Goal: Task Accomplishment & Management: Manage account settings

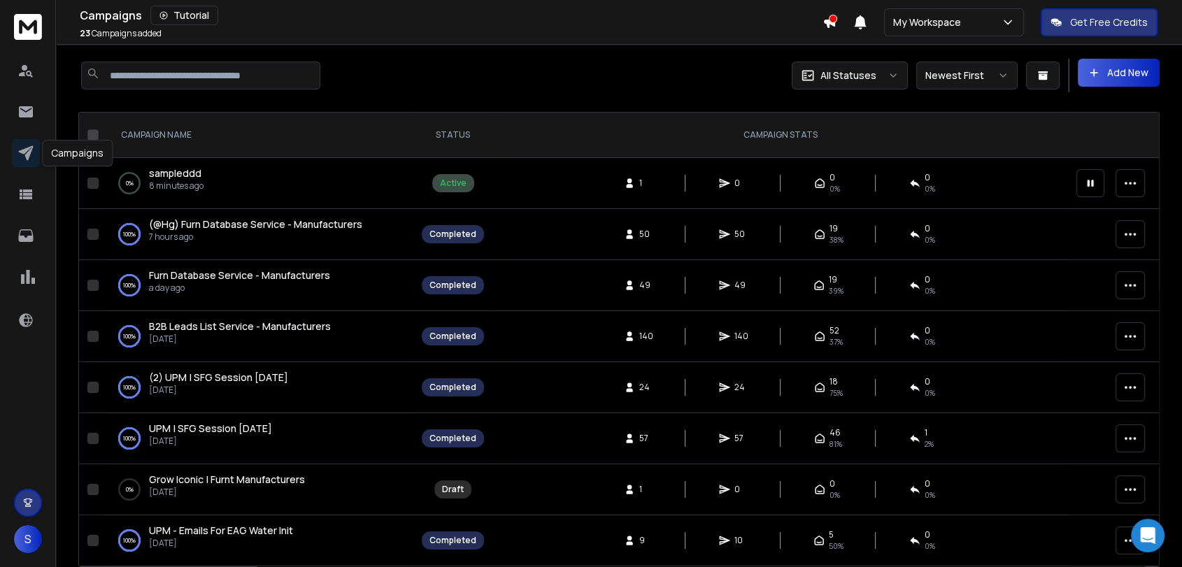
drag, startPoint x: 0, startPoint y: 0, endPoint x: 220, endPoint y: 220, distance: 311.5
click at [220, 220] on span "(@Hg) Furn Database Service - Manufacturers" at bounding box center [255, 223] width 213 height 13
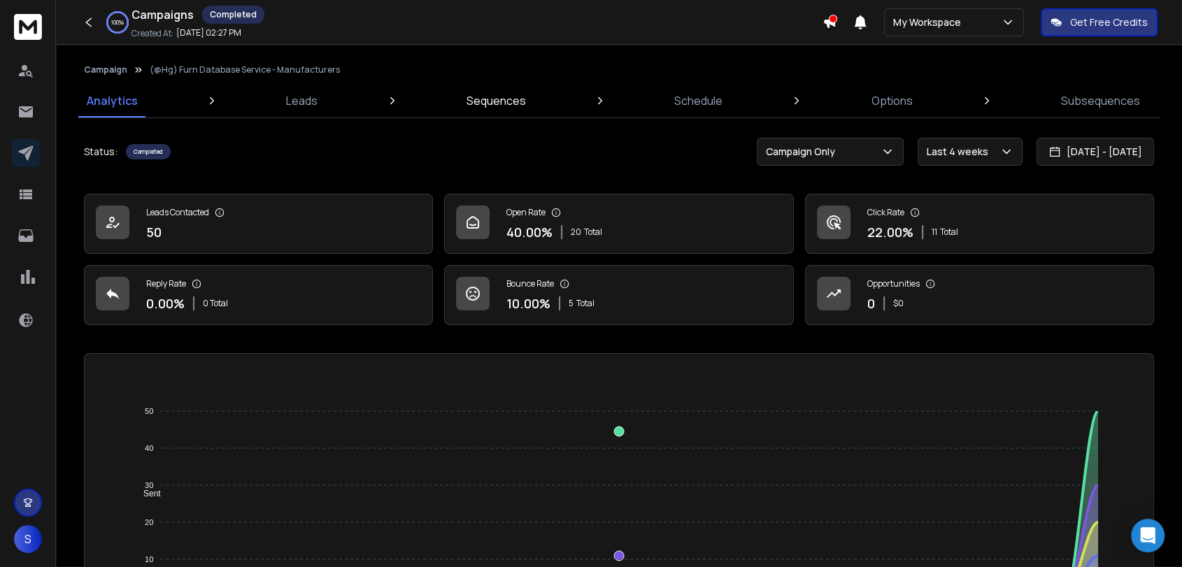
click at [494, 108] on p "Sequences" at bounding box center [495, 100] width 59 height 17
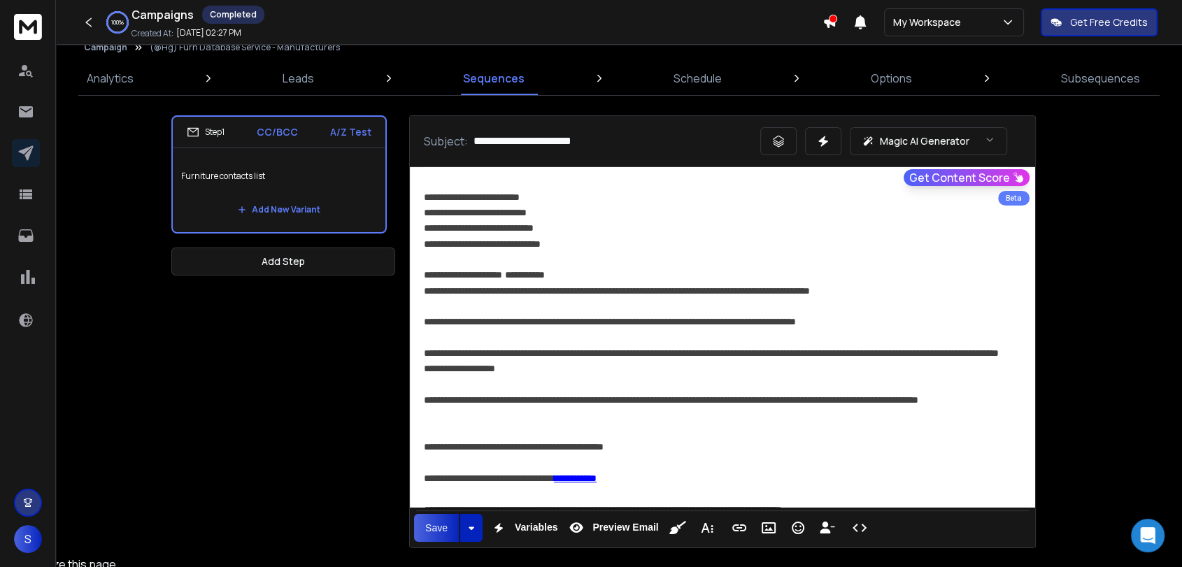
scroll to position [309, 0]
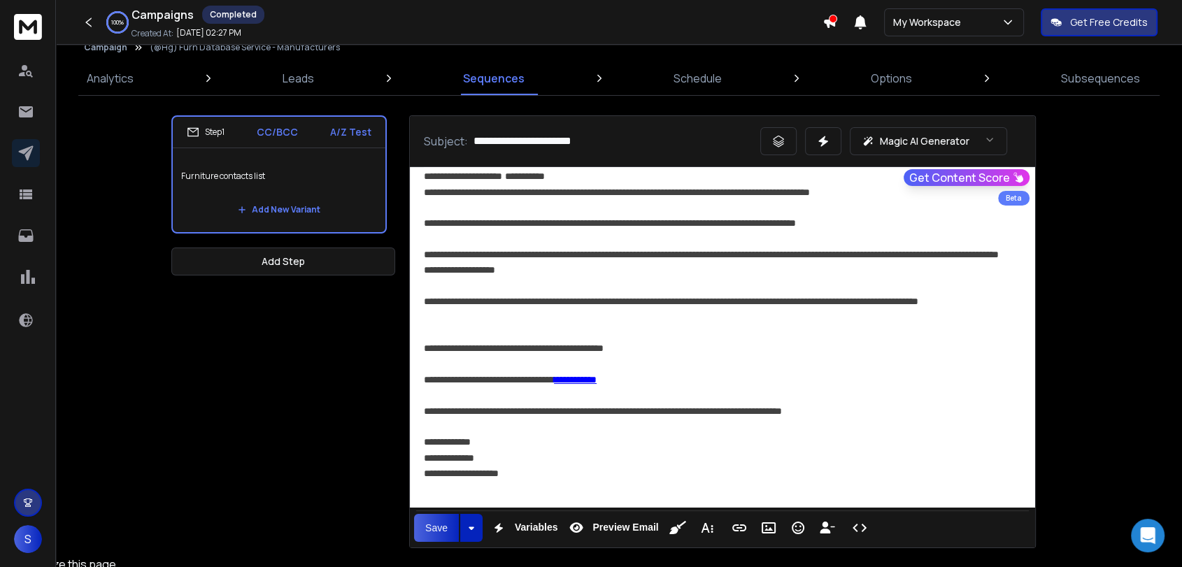
click at [596, 380] on u "**********" at bounding box center [575, 380] width 43 height 10
click at [612, 413] on icon "button" at bounding box center [617, 412] width 17 height 17
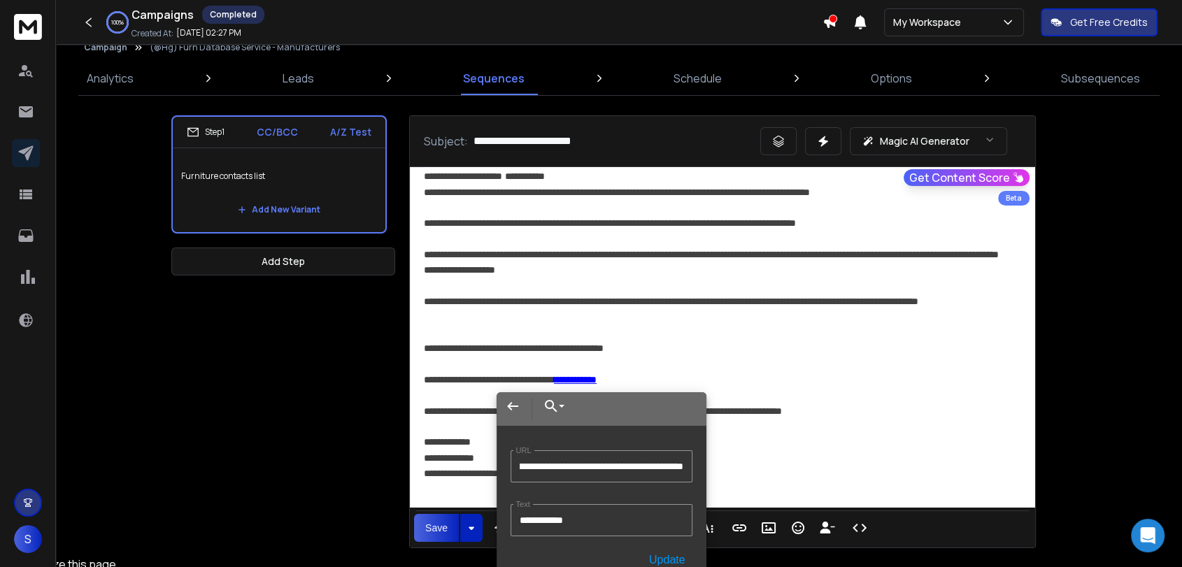
scroll to position [0, 156]
click at [582, 469] on input "**********" at bounding box center [601, 466] width 182 height 32
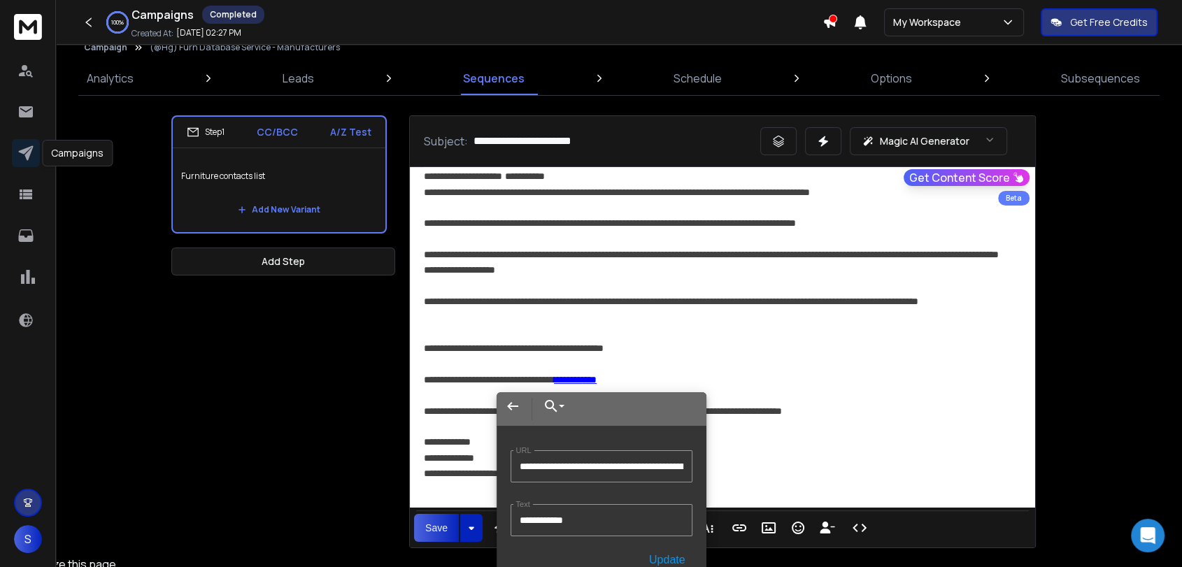
click at [31, 150] on icon at bounding box center [25, 153] width 15 height 15
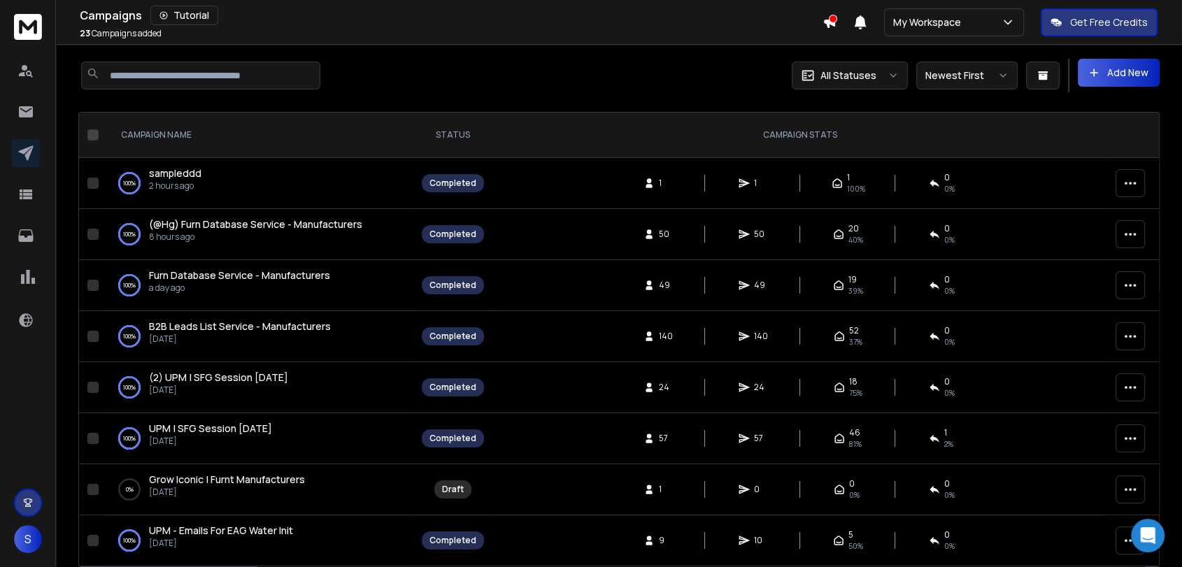
click at [1123, 189] on icon "button" at bounding box center [1130, 183] width 14 height 14
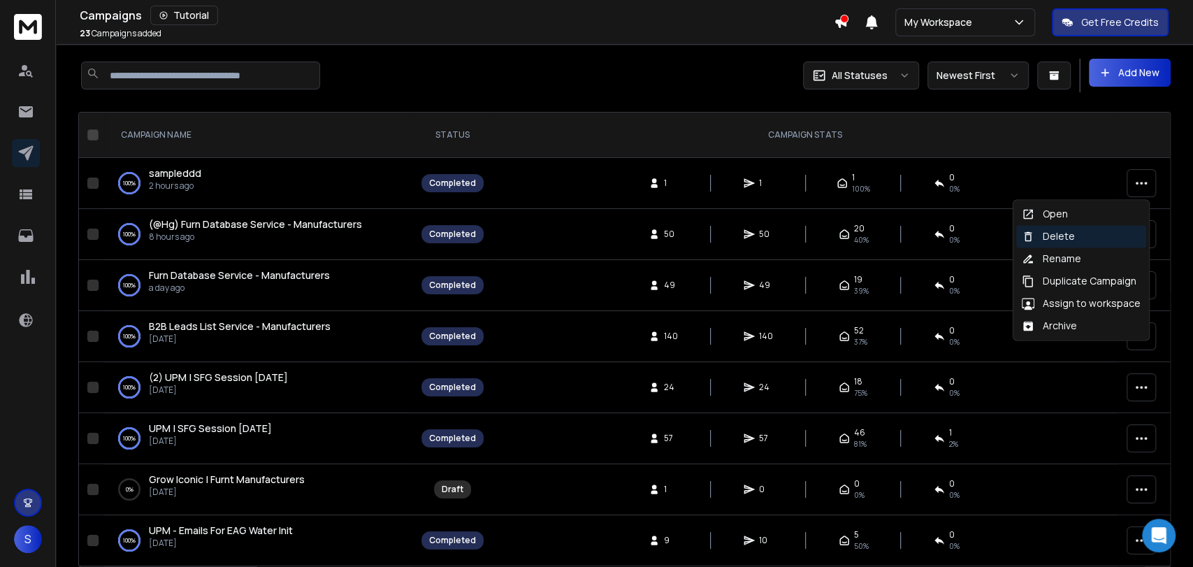
click at [1090, 241] on div "Delete" at bounding box center [1082, 236] width 130 height 22
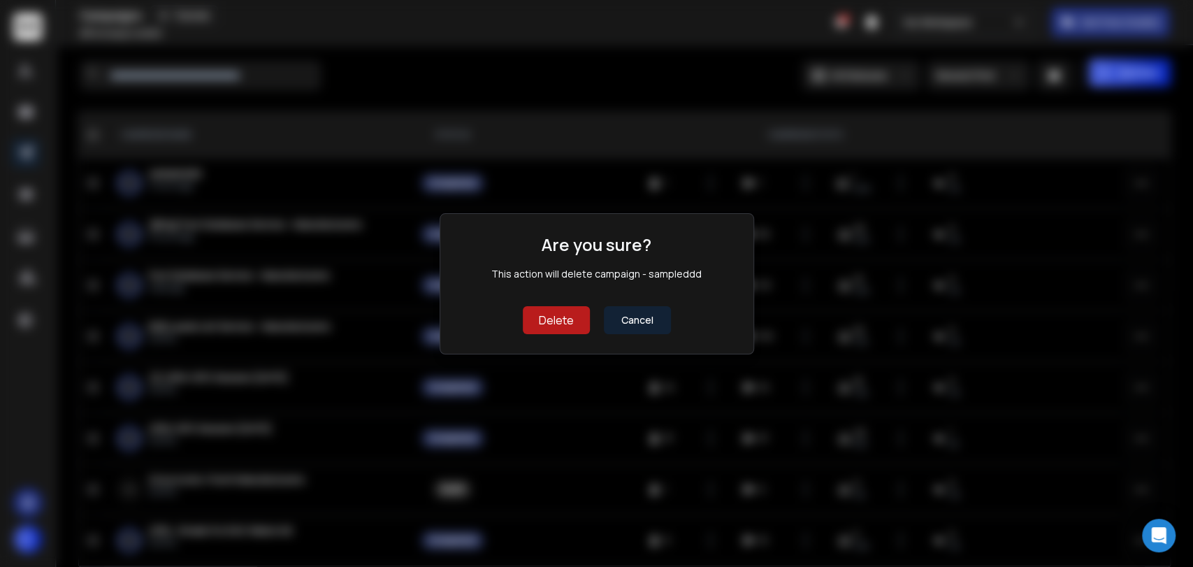
click at [562, 315] on button "Delete" at bounding box center [556, 320] width 67 height 28
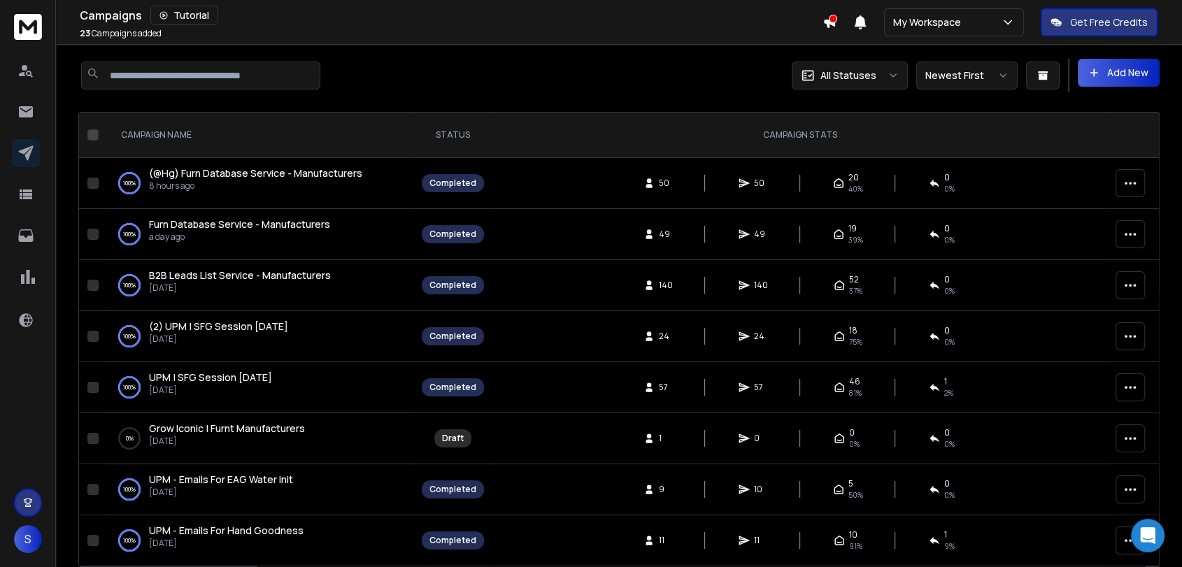
click at [305, 276] on span "B2B Leads List Service - Manufacturers" at bounding box center [240, 274] width 182 height 13
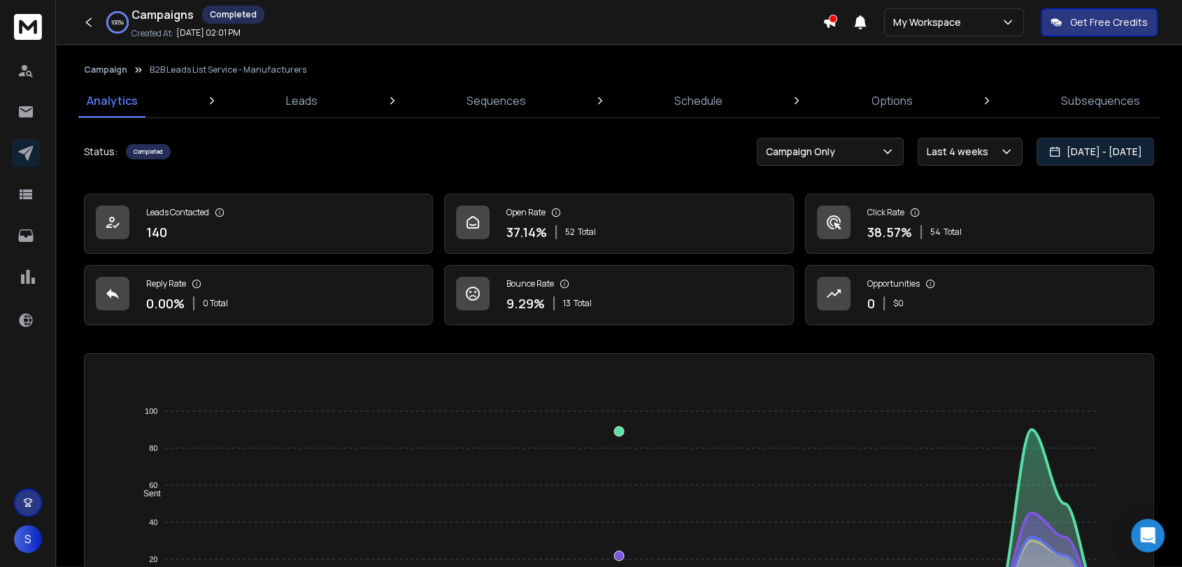
click at [1045, 164] on button "[DATE] - [DATE]" at bounding box center [1094, 152] width 117 height 28
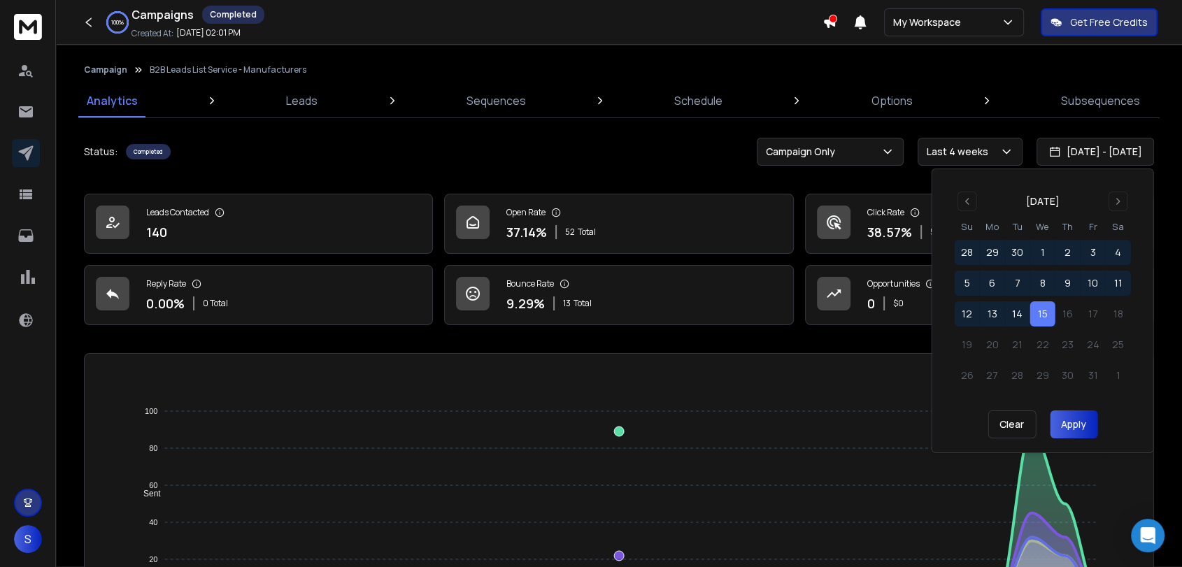
click at [1047, 309] on button "15" at bounding box center [1042, 313] width 25 height 25
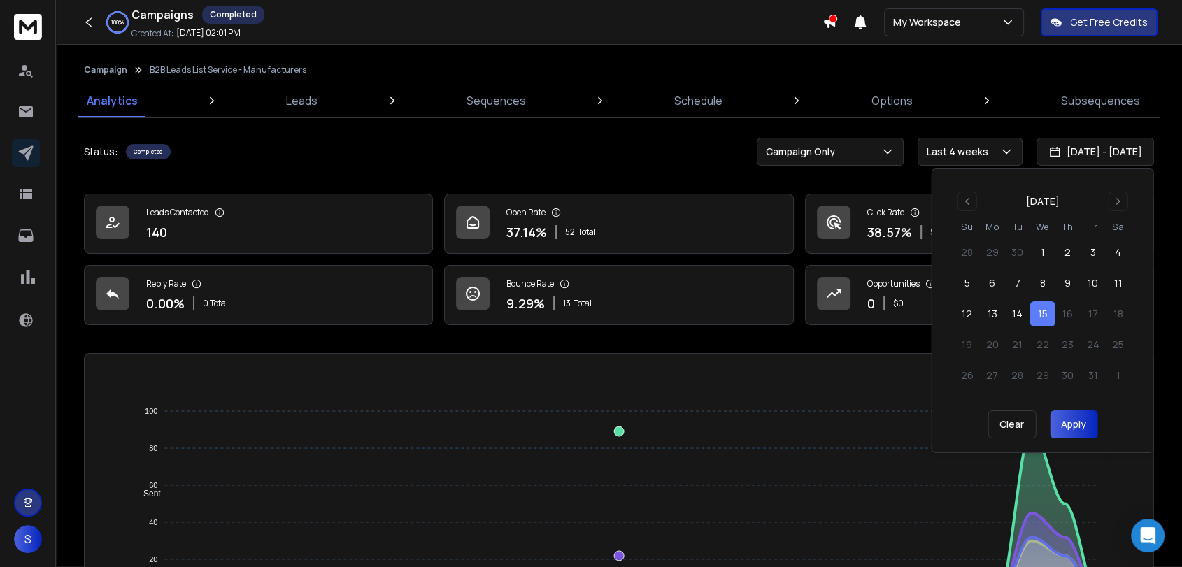
click at [1047, 309] on button "15" at bounding box center [1042, 313] width 25 height 25
click at [1082, 427] on button "Apply" at bounding box center [1073, 424] width 48 height 28
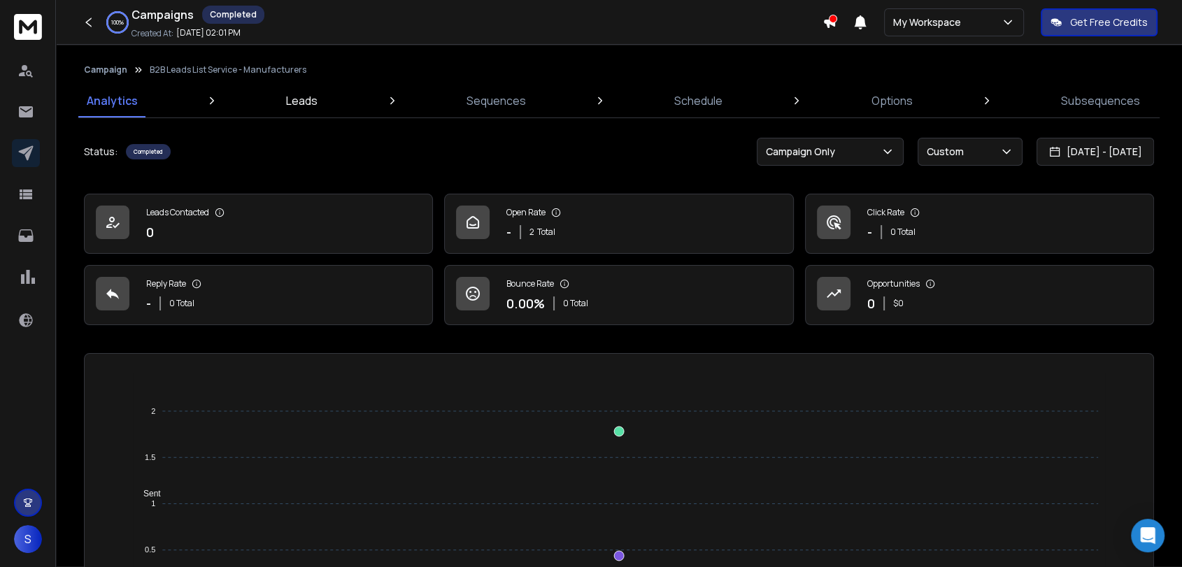
click at [282, 103] on link "Leads" at bounding box center [302, 101] width 48 height 34
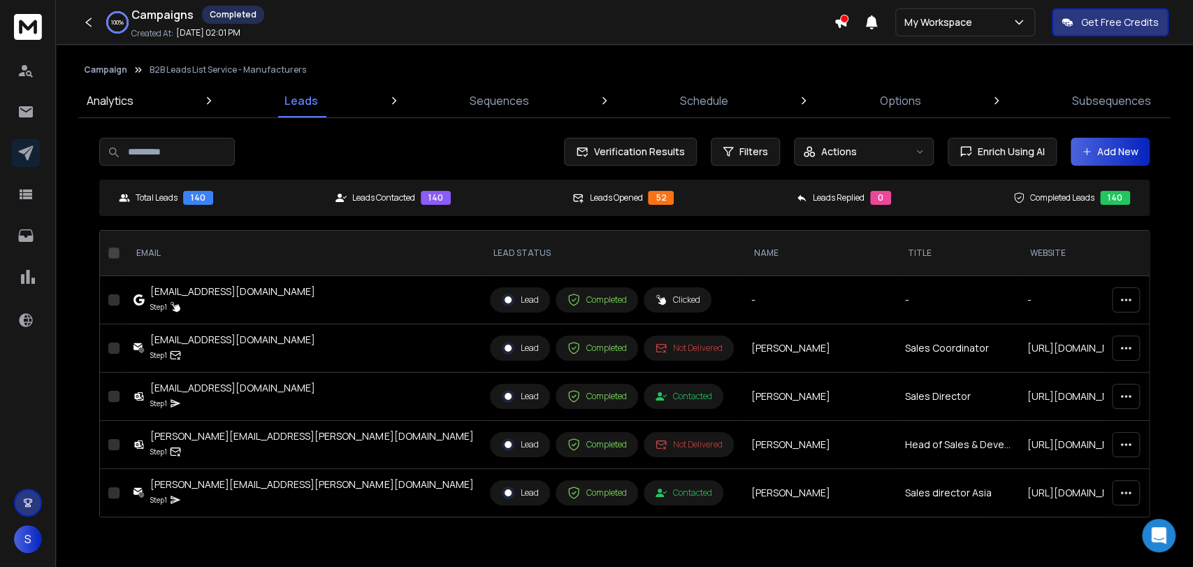
click at [104, 88] on link "Analytics" at bounding box center [110, 101] width 64 height 34
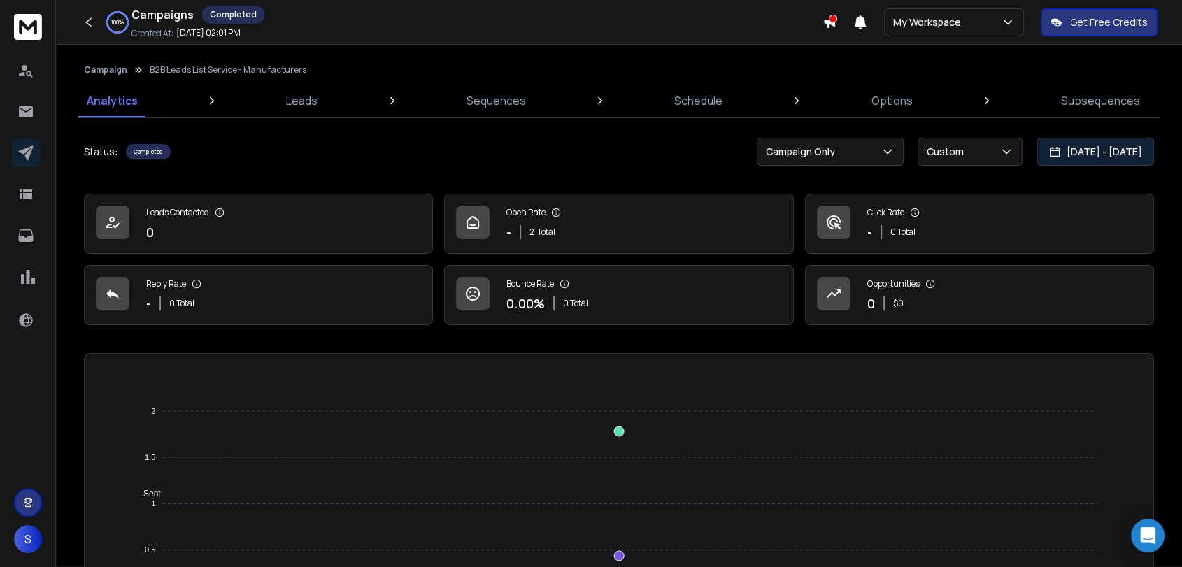
click at [1075, 157] on button "[DATE] - [DATE]" at bounding box center [1094, 152] width 117 height 28
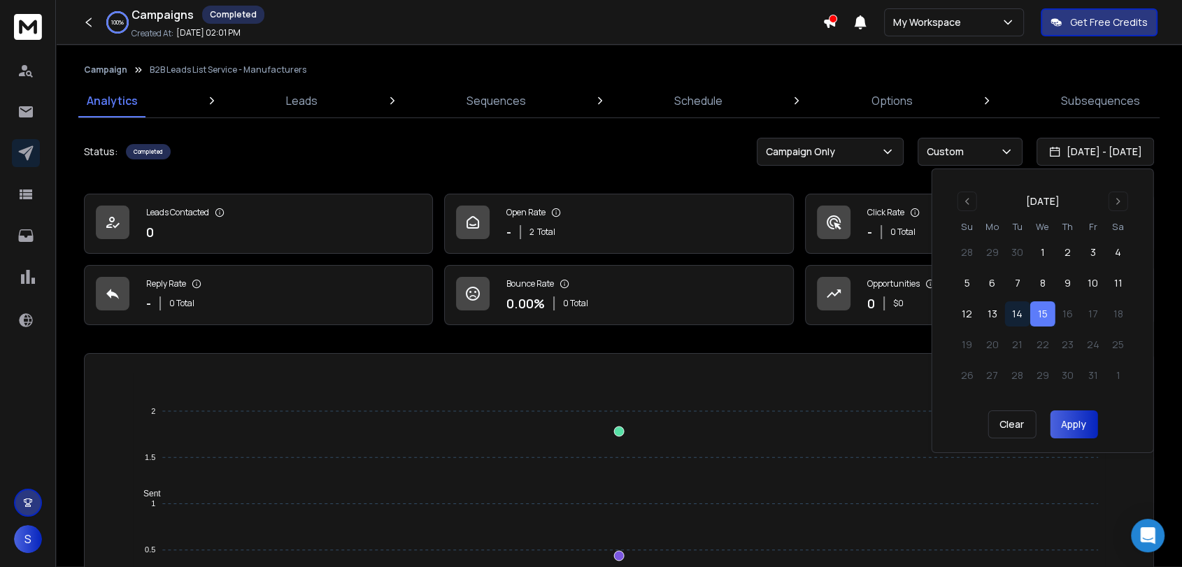
click at [1024, 322] on button "14" at bounding box center [1017, 313] width 25 height 25
click at [1019, 307] on button "14" at bounding box center [1017, 313] width 25 height 25
click at [1008, 317] on button "14" at bounding box center [1017, 313] width 25 height 25
click at [1074, 416] on button "Apply" at bounding box center [1073, 424] width 48 height 28
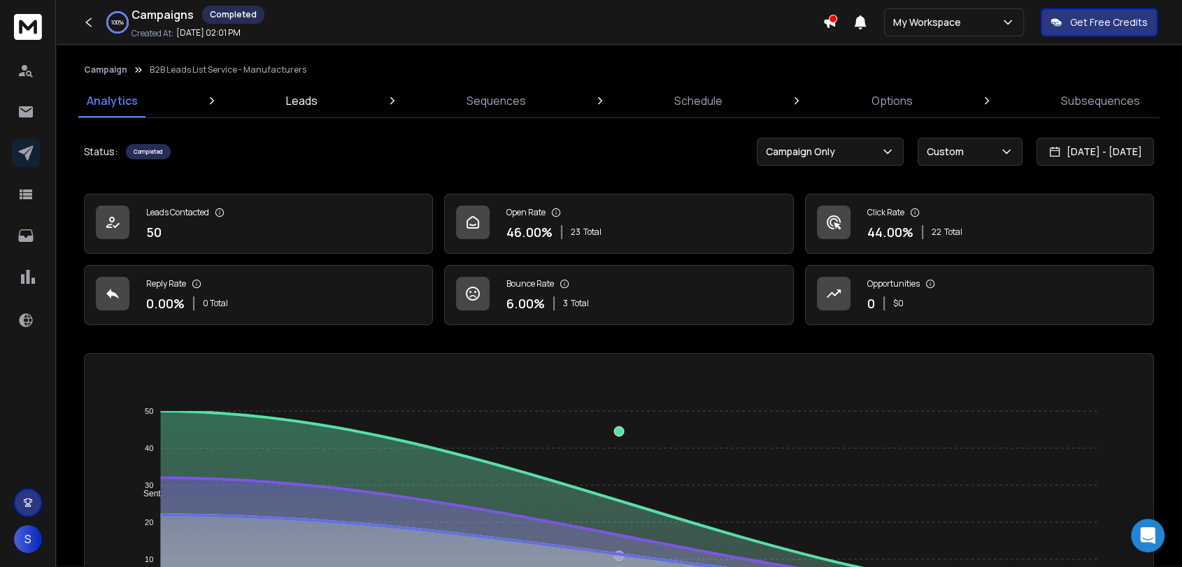
click at [317, 108] on link "Leads" at bounding box center [302, 101] width 48 height 34
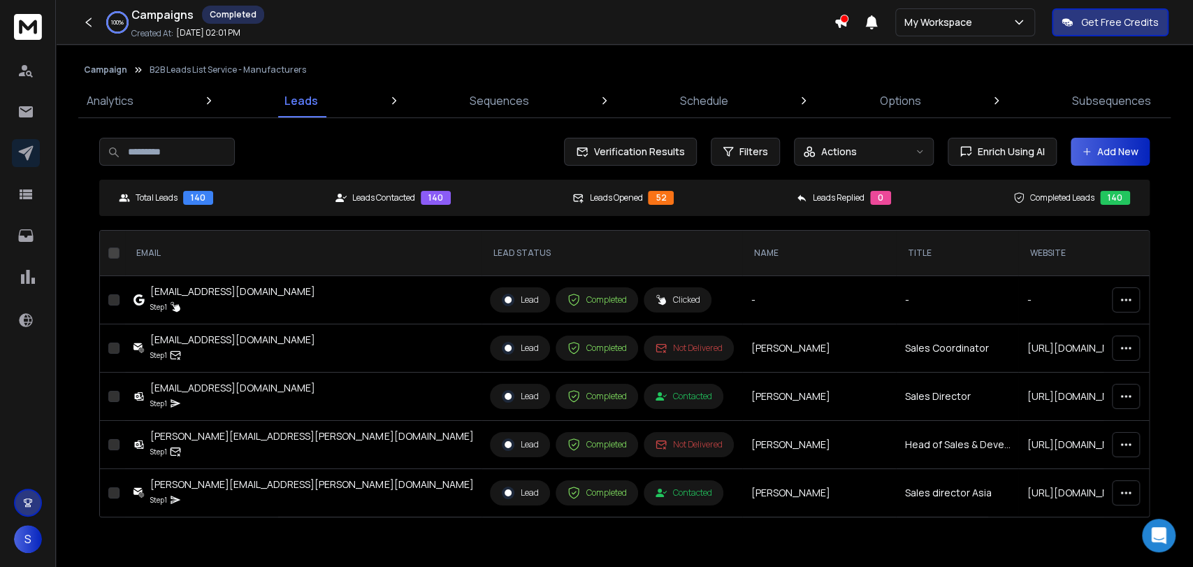
click at [1089, 148] on icon at bounding box center [1087, 152] width 10 height 10
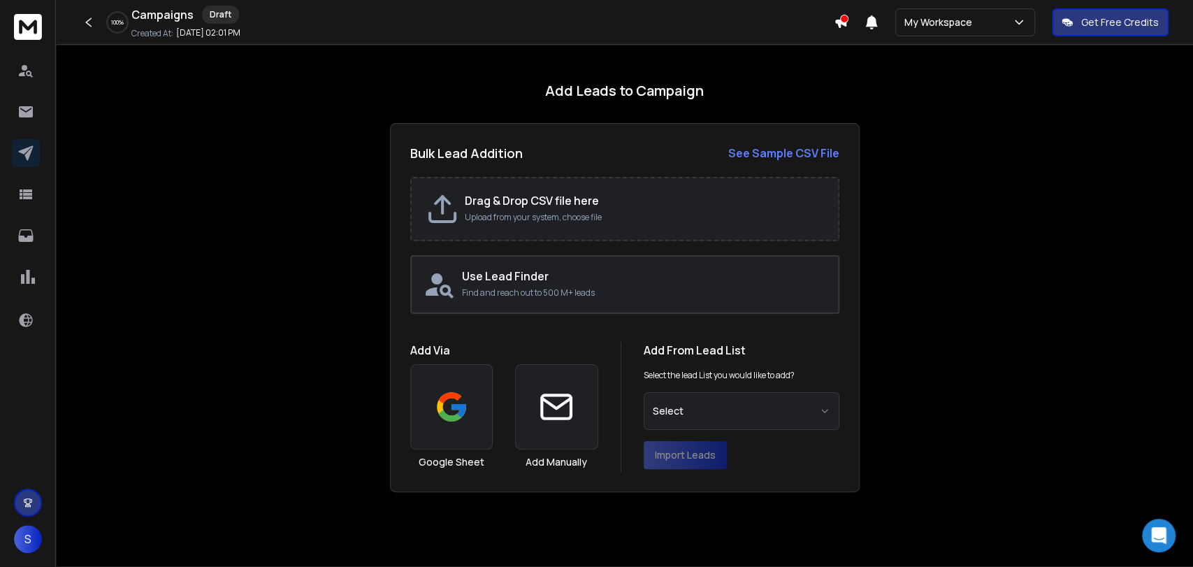
click at [610, 213] on p "Upload from your system, choose file" at bounding box center [644, 217] width 359 height 11
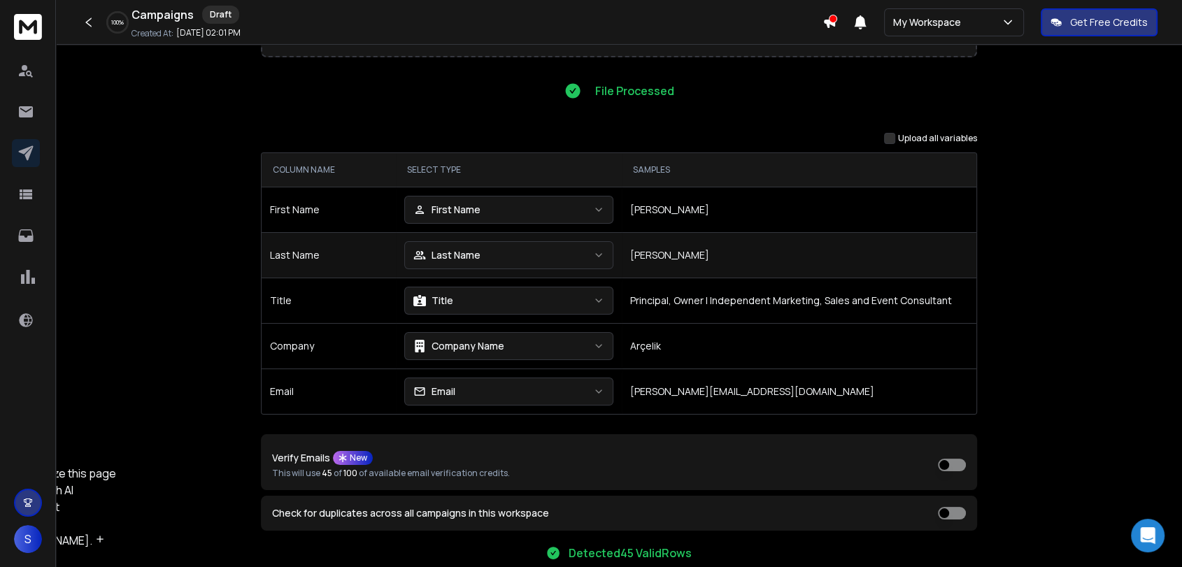
scroll to position [171, 0]
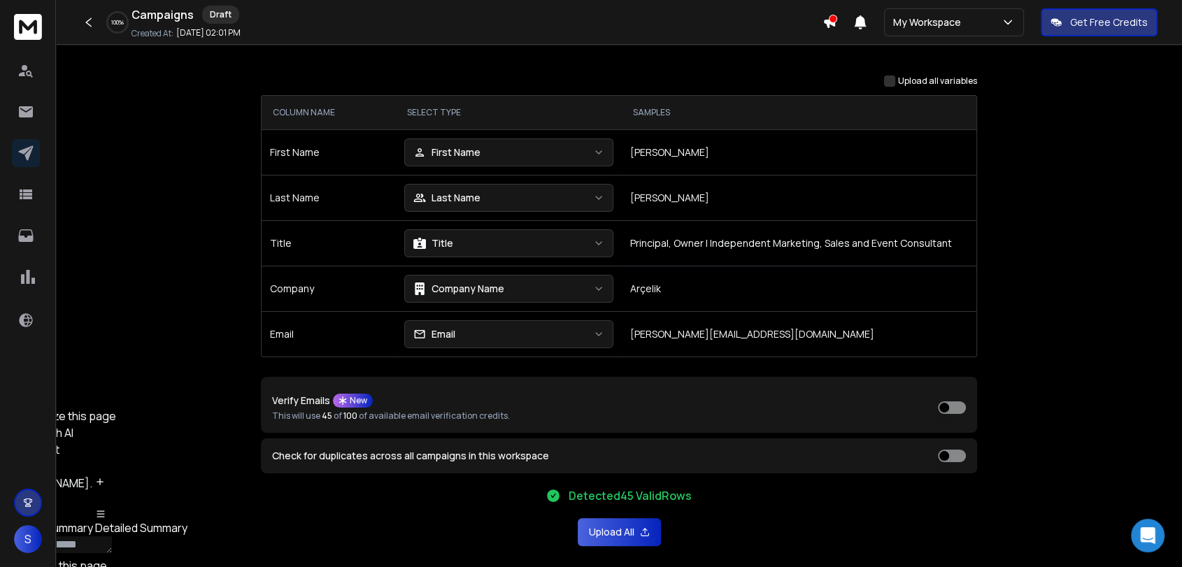
click at [615, 528] on button "Upload All" at bounding box center [618, 532] width 83 height 28
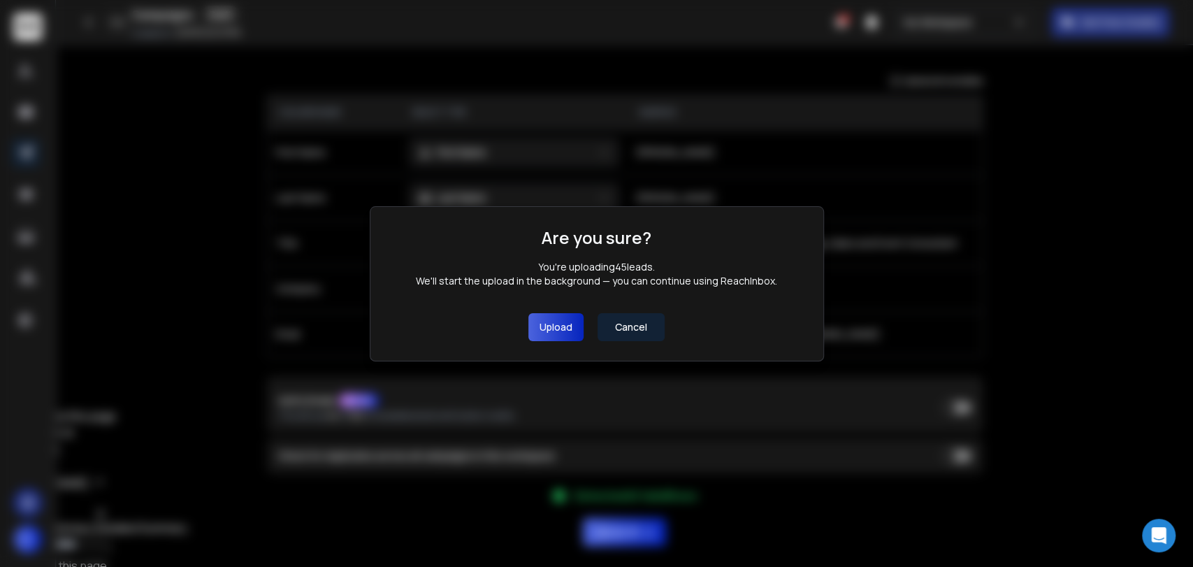
click at [557, 334] on button "Upload" at bounding box center [556, 327] width 55 height 28
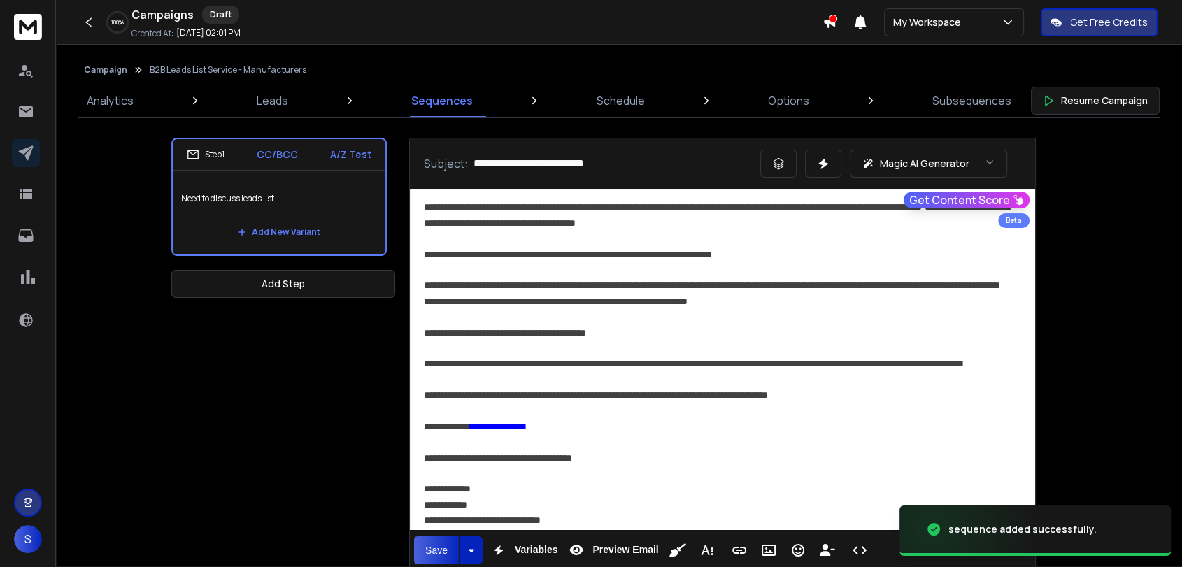
scroll to position [0, 0]
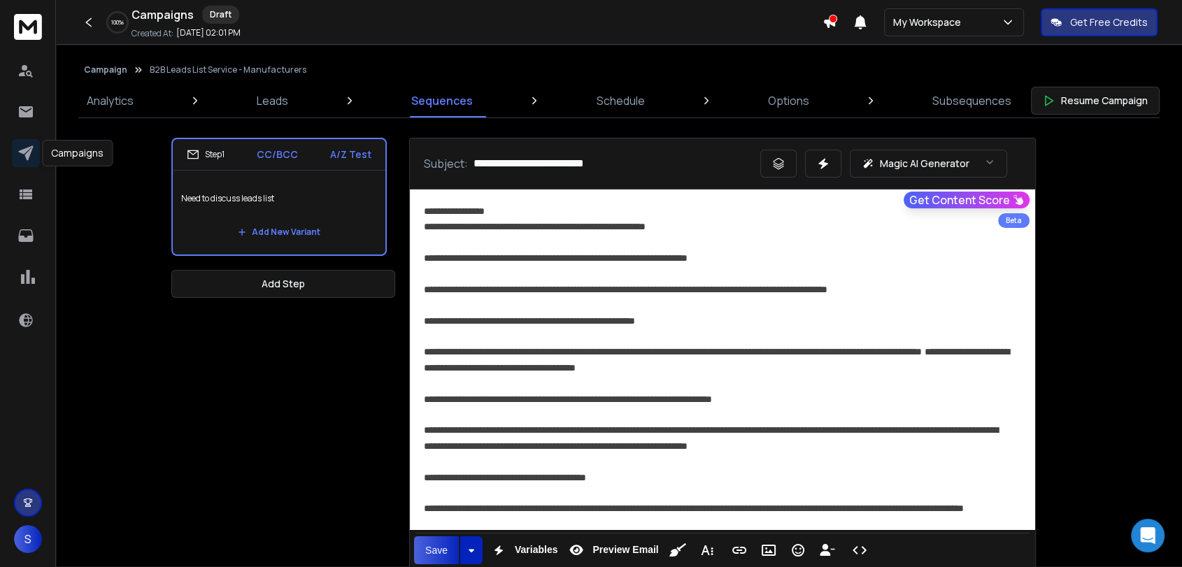
click at [20, 152] on icon at bounding box center [25, 153] width 15 height 15
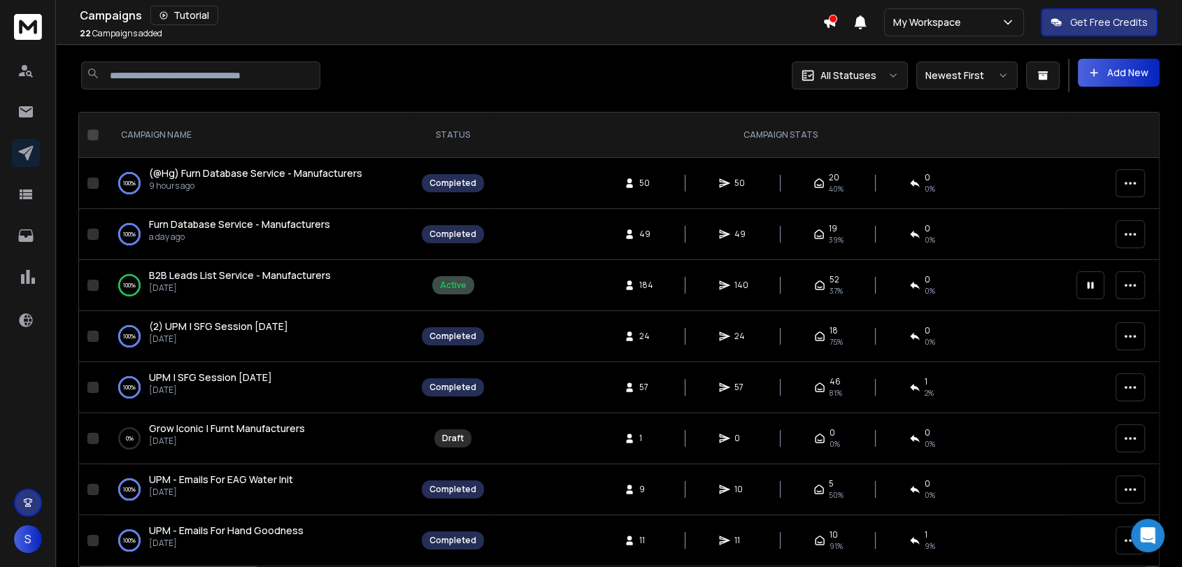
click at [194, 278] on span "B2B Leads List Service - Manufacturers" at bounding box center [240, 274] width 182 height 13
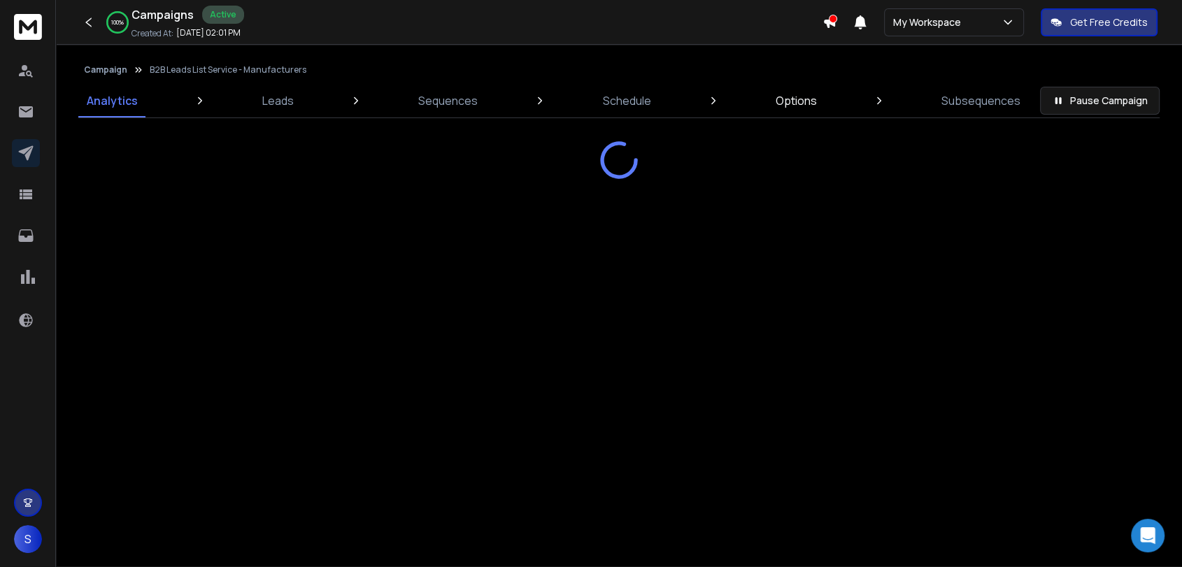
click at [810, 95] on p "Options" at bounding box center [795, 100] width 41 height 17
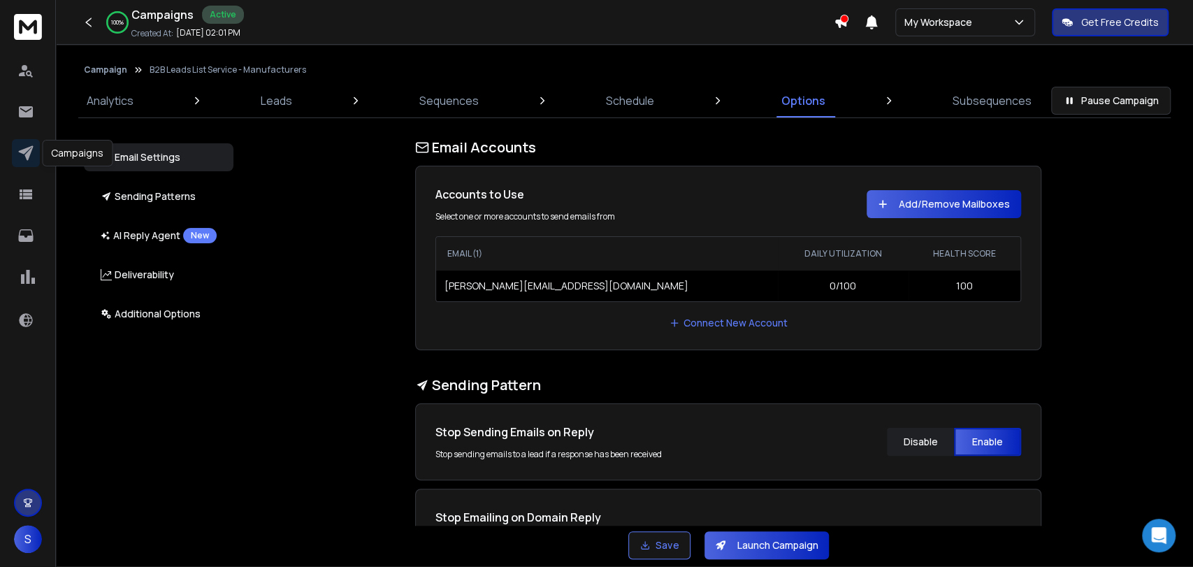
click at [29, 148] on icon at bounding box center [25, 153] width 15 height 15
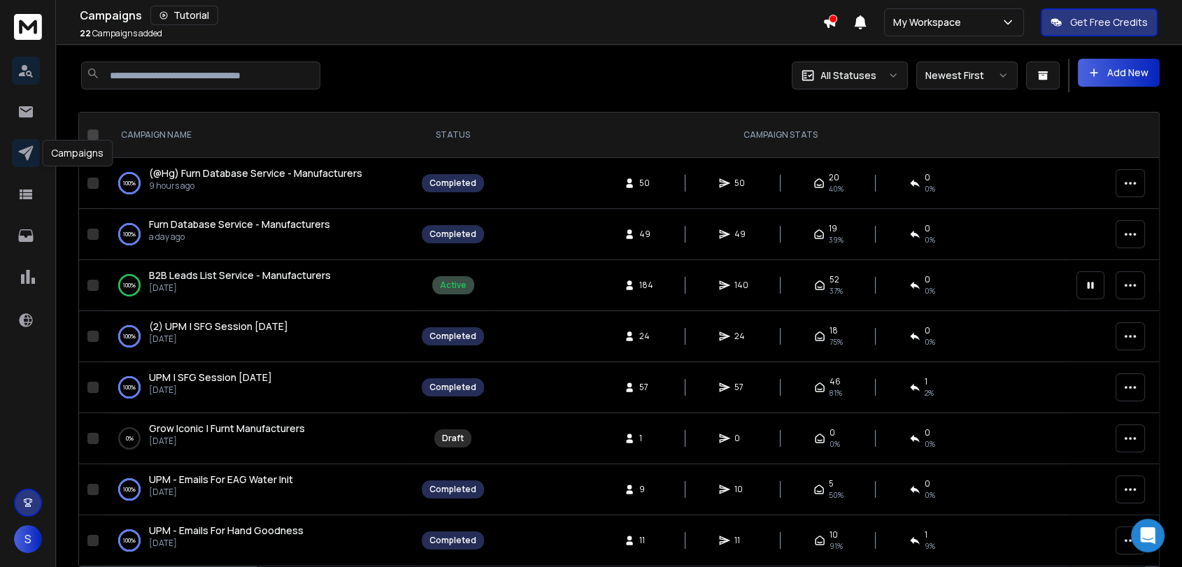
click at [12, 69] on link at bounding box center [26, 71] width 28 height 28
